Goal: Navigation & Orientation: Find specific page/section

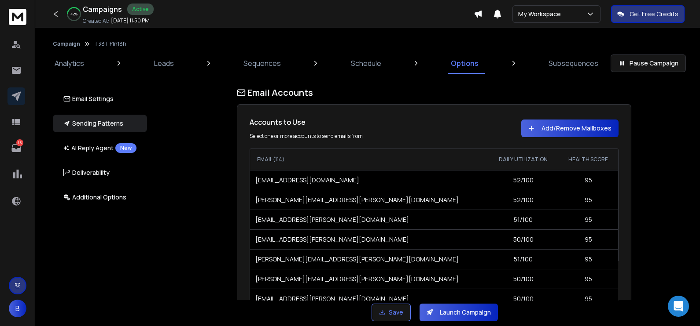
scroll to position [2094, 0]
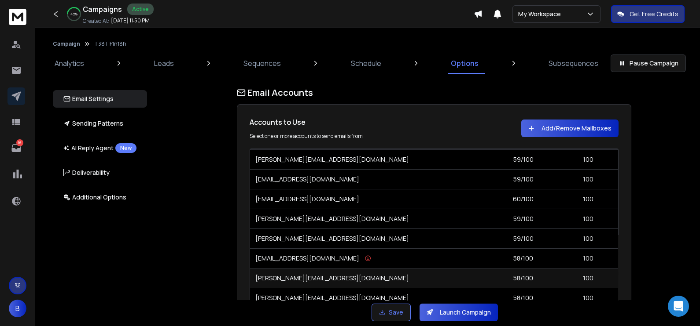
scroll to position [1372, 0]
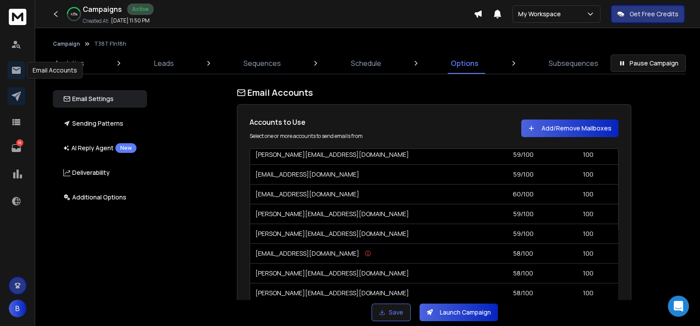
click at [23, 70] on link at bounding box center [16, 71] width 18 height 18
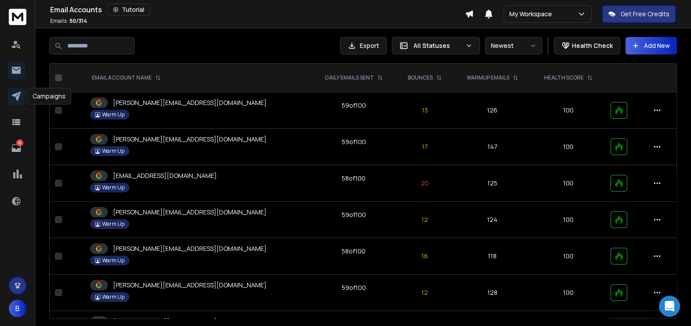
click at [10, 92] on link at bounding box center [16, 97] width 18 height 18
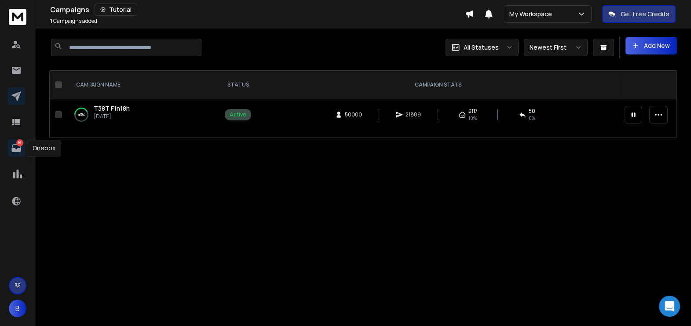
click at [15, 145] on icon at bounding box center [16, 148] width 11 height 11
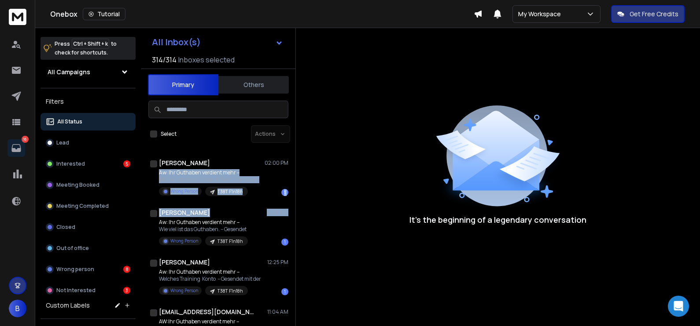
drag, startPoint x: 295, startPoint y: 165, endPoint x: 294, endPoint y: 200, distance: 35.2
click at [294, 200] on div "Klaus-Peter Hunold 02:00 PM Aw: Ihr Guthaben verdient mehr – Hallo Blockchain S…" at bounding box center [218, 273] width 154 height 242
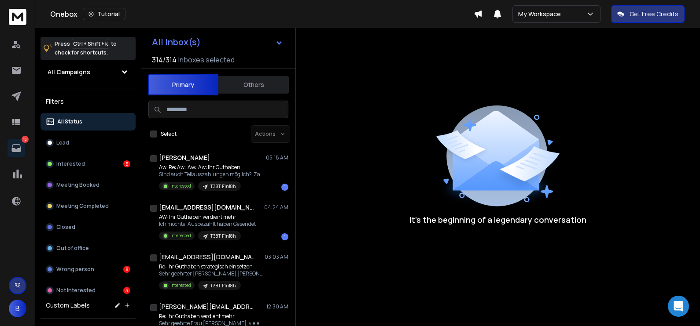
scroll to position [696, 0]
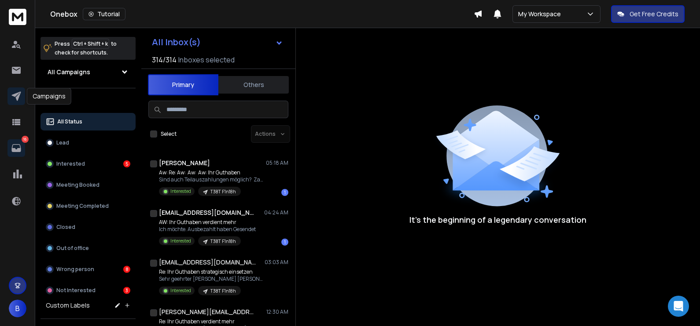
click at [16, 90] on link at bounding box center [16, 97] width 18 height 18
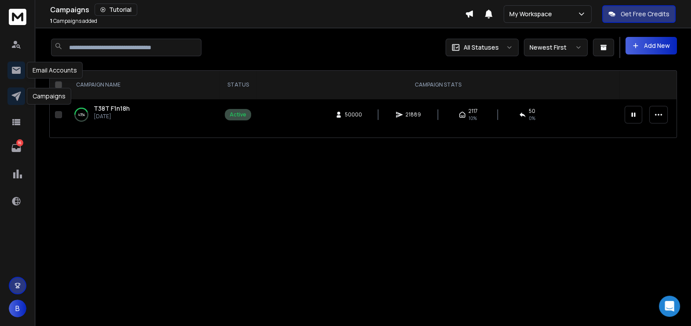
click at [23, 67] on link at bounding box center [16, 71] width 18 height 18
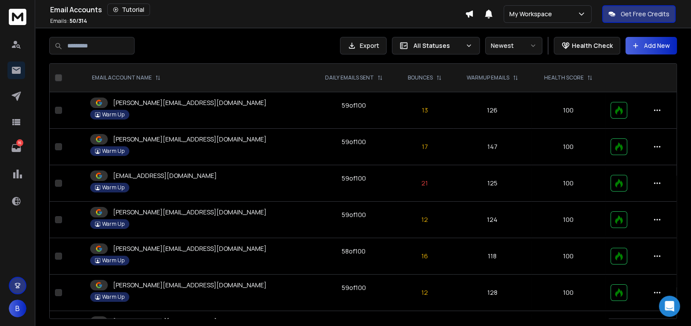
click at [396, 81] on th "BOUNCES" at bounding box center [424, 78] width 57 height 29
click at [408, 77] on p "BOUNCES" at bounding box center [420, 77] width 25 height 7
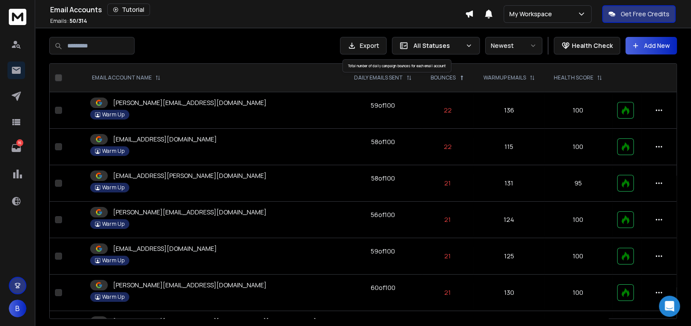
click at [431, 77] on p "BOUNCES" at bounding box center [443, 77] width 25 height 7
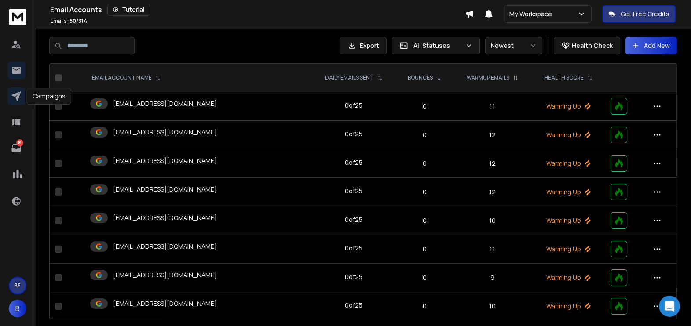
click at [21, 95] on icon at bounding box center [16, 96] width 11 height 11
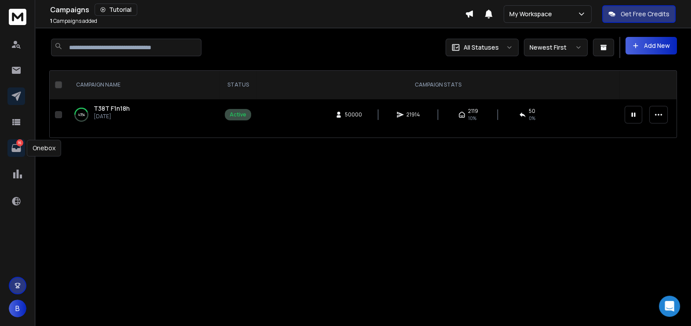
click at [20, 148] on icon at bounding box center [15, 148] width 9 height 8
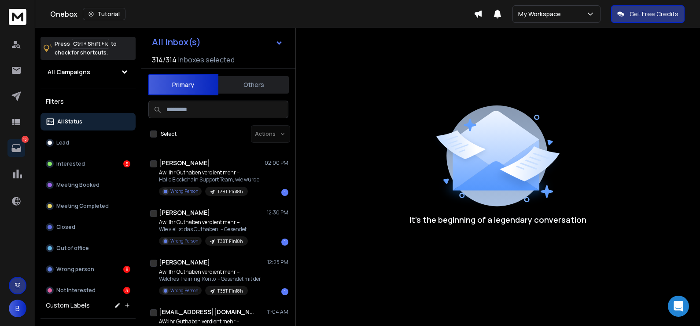
click at [415, 106] on div "It’s the beginning of a legendary conversation" at bounding box center [498, 167] width 404 height 278
click at [259, 82] on button "Others" at bounding box center [253, 84] width 70 height 19
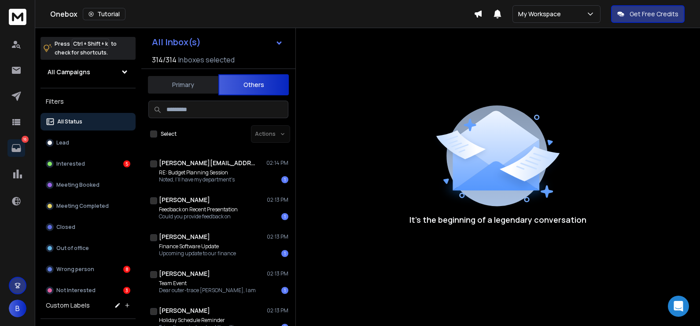
click at [178, 93] on button "Primary" at bounding box center [183, 84] width 70 height 19
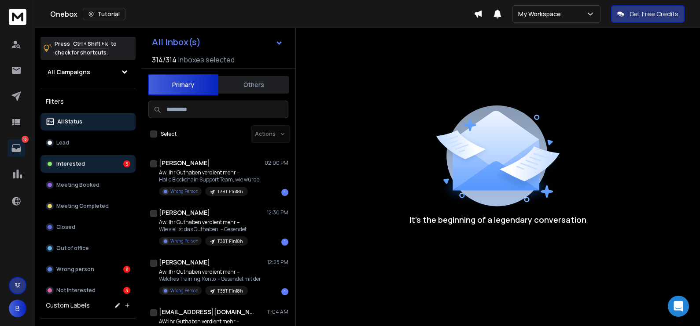
click at [111, 168] on button "Interested 5" at bounding box center [87, 164] width 95 height 18
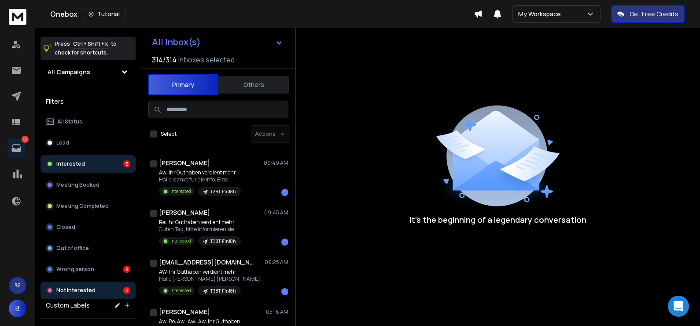
click at [89, 283] on button "Not Interested 3" at bounding box center [87, 291] width 95 height 18
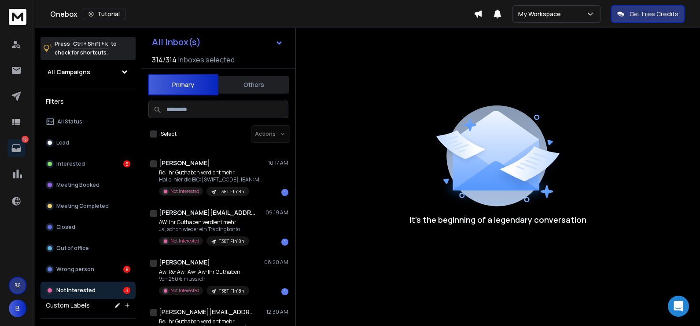
click at [427, 178] on div at bounding box center [497, 156] width 141 height 97
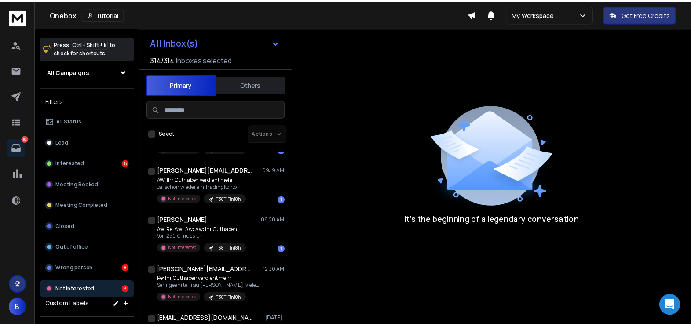
scroll to position [48, 0]
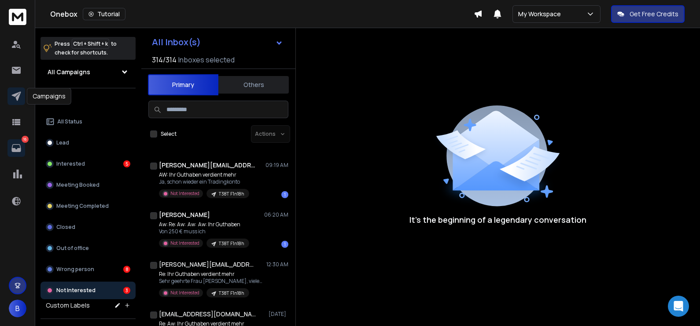
click at [18, 96] on icon at bounding box center [15, 96] width 9 height 9
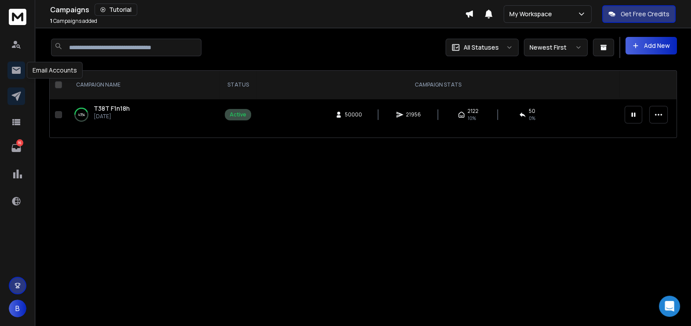
click at [18, 68] on icon at bounding box center [16, 70] width 9 height 7
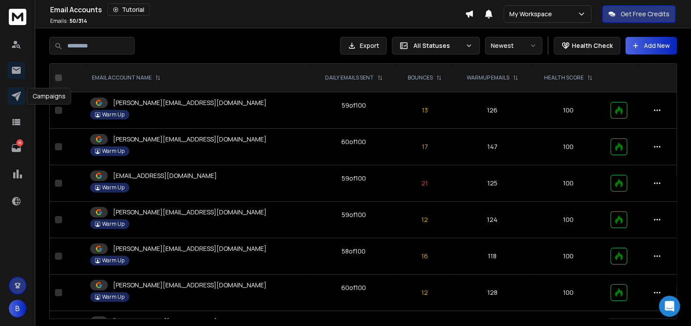
click at [12, 94] on icon at bounding box center [16, 96] width 11 height 11
